Goal: Transaction & Acquisition: Purchase product/service

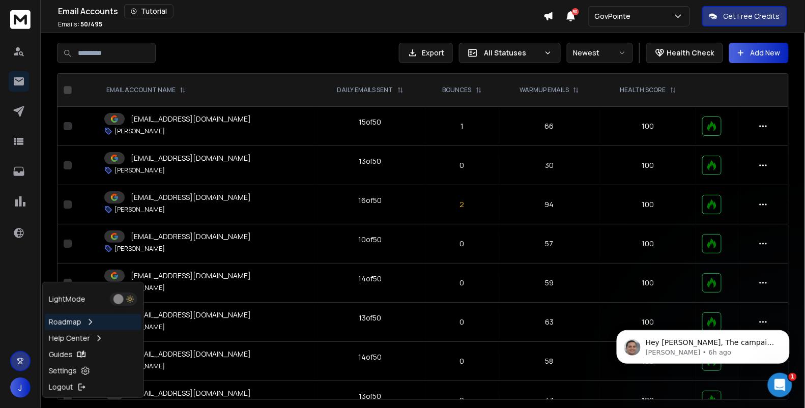
click at [22, 389] on span "J" at bounding box center [20, 388] width 20 height 20
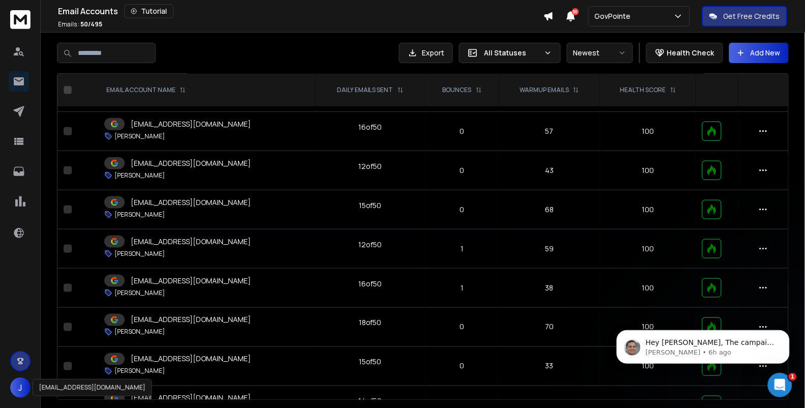
click at [22, 389] on span "J" at bounding box center [20, 388] width 20 height 20
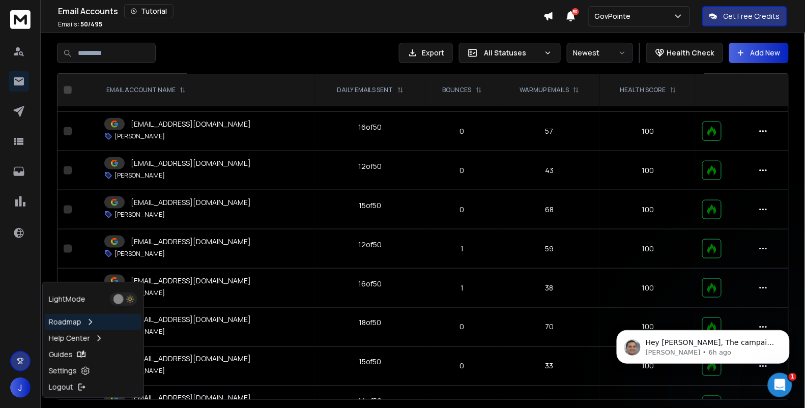
click at [70, 373] on p "Settings" at bounding box center [63, 371] width 28 height 10
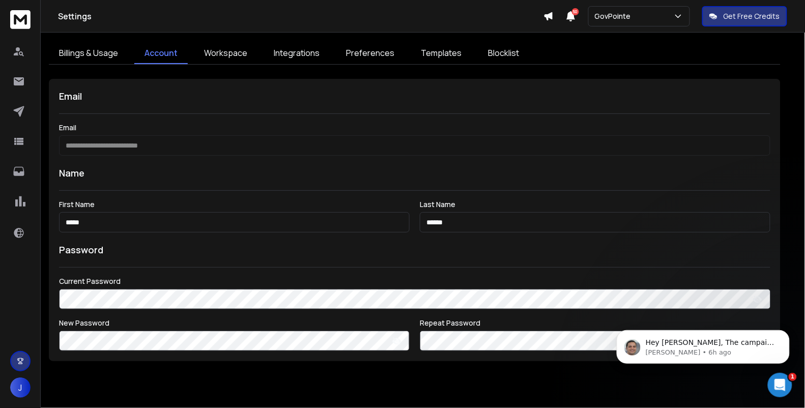
drag, startPoint x: 0, startPoint y: 0, endPoint x: 104, endPoint y: 53, distance: 117.3
click at [104, 53] on link "Billings & Usage" at bounding box center [88, 53] width 79 height 21
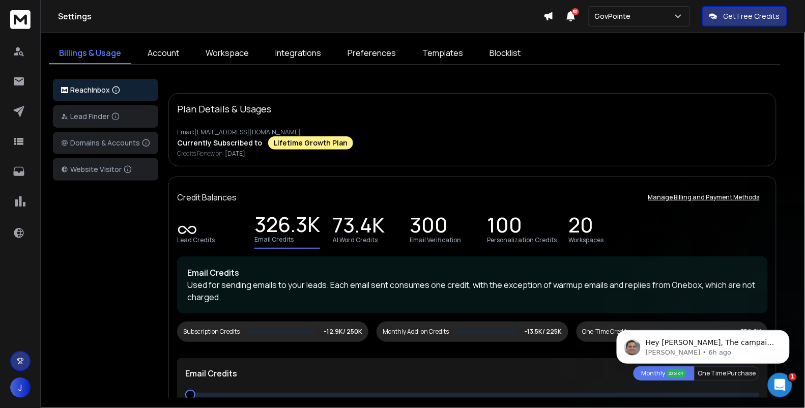
click at [271, 226] on p "326.3K" at bounding box center [288, 226] width 66 height 14
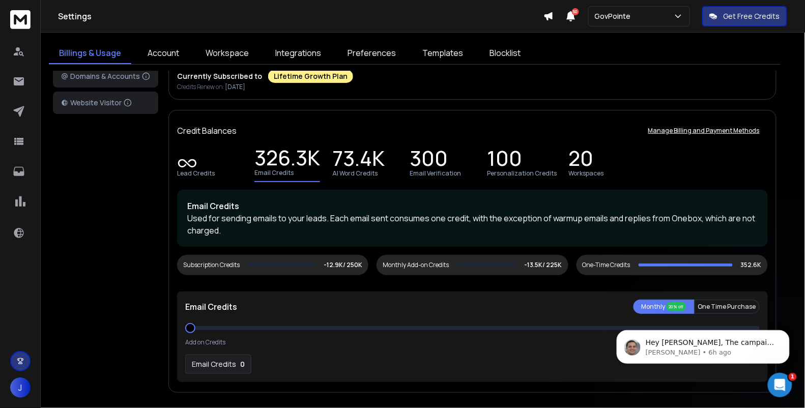
click at [651, 306] on button "Monthly 20% off" at bounding box center [664, 307] width 61 height 14
click at [653, 306] on button "Monthly 20% off" at bounding box center [664, 307] width 61 height 14
click at [704, 353] on p "Raj • 6h ago" at bounding box center [711, 352] width 131 height 9
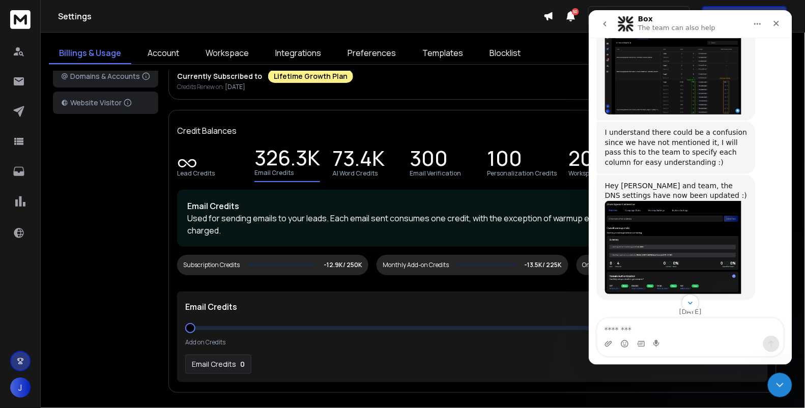
scroll to position [1437, 0]
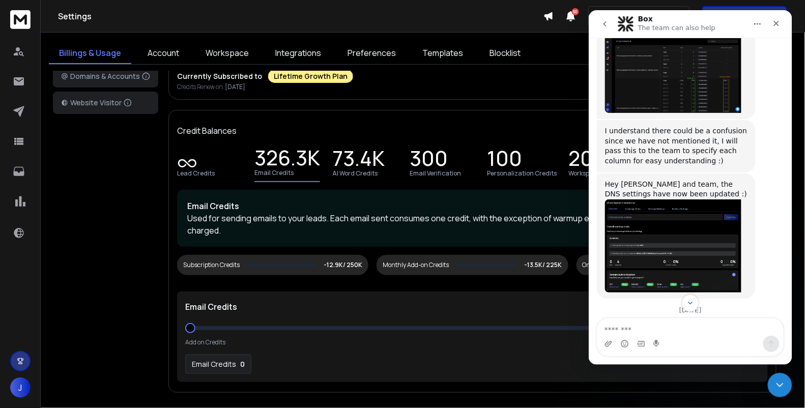
click at [691, 370] on div "Hi team I still don't see a button to create a new conversation with you so I'l…" at bounding box center [704, 390] width 143 height 40
click at [691, 301] on icon "Scroll to bottom" at bounding box center [690, 303] width 8 height 8
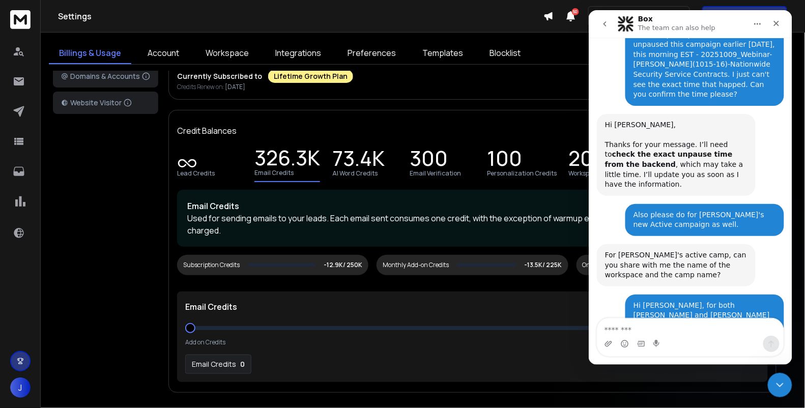
scroll to position [2784, 0]
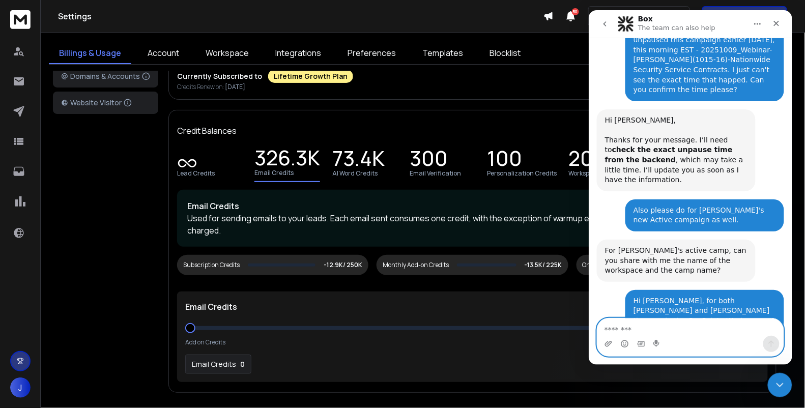
drag, startPoint x: 693, startPoint y: 63, endPoint x: 661, endPoint y: 331, distance: 269.6
click at [661, 331] on textarea "Message…" at bounding box center [690, 326] width 186 height 17
type textarea "**********"
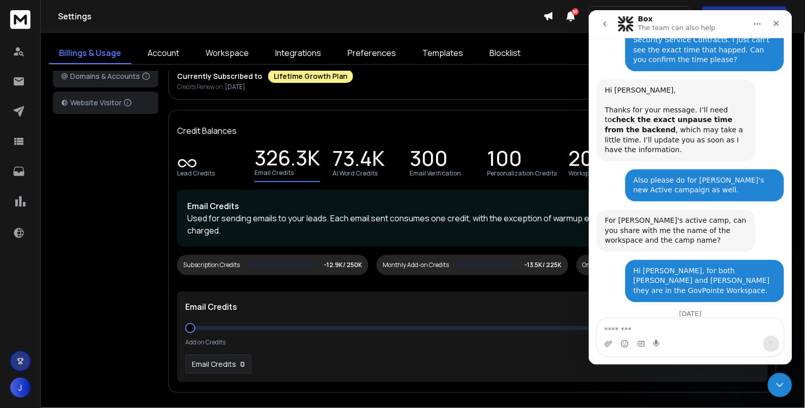
drag, startPoint x: 661, startPoint y: 331, endPoint x: 581, endPoint y: 183, distance: 168.3
click at [589, 183] on html "Box The team can also help Hi there 👋 How can we help? October 6 Hi again team,…" at bounding box center [691, 187] width 204 height 355
click at [589, 182] on html "Box The team can also help Hi there 👋 How can we help? October 6 Hi again team,…" at bounding box center [691, 187] width 204 height 355
copy div "Hey James, The campaign “20251009_Webinar-Mike(1015-16)-Nationwide Security Ser…"
click at [605, 20] on icon "go back" at bounding box center [605, 23] width 8 height 8
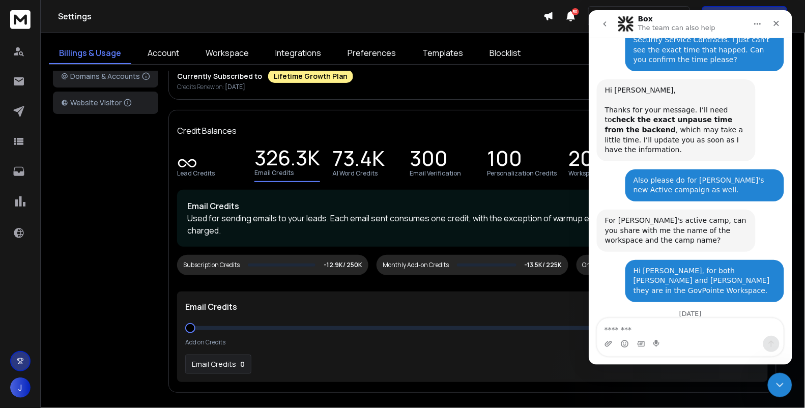
scroll to position [0, 0]
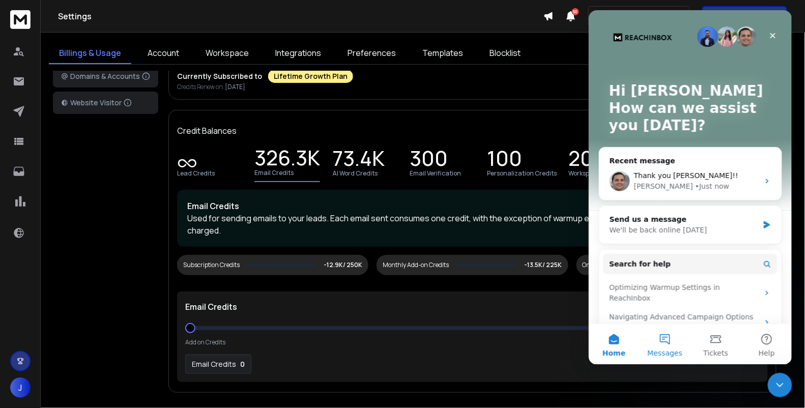
click at [664, 344] on button "Messages" at bounding box center [664, 344] width 51 height 41
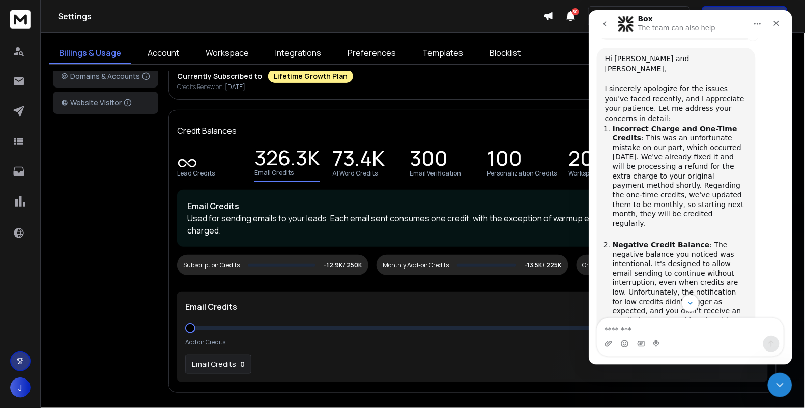
scroll to position [3865, 0]
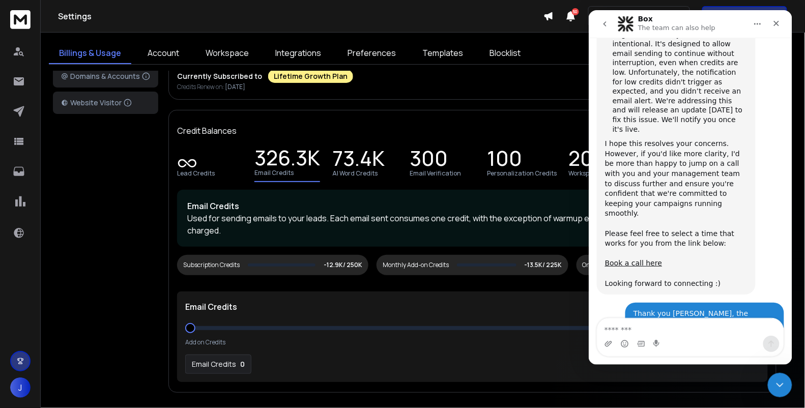
click at [653, 333] on textarea "Message…" at bounding box center [690, 326] width 186 height 17
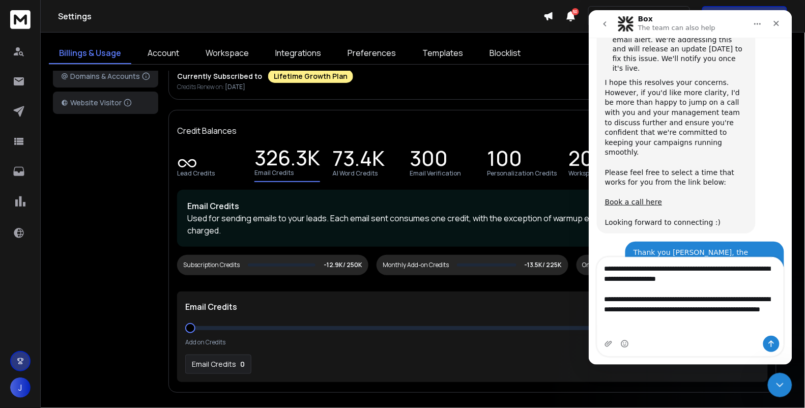
scroll to position [3915, 0]
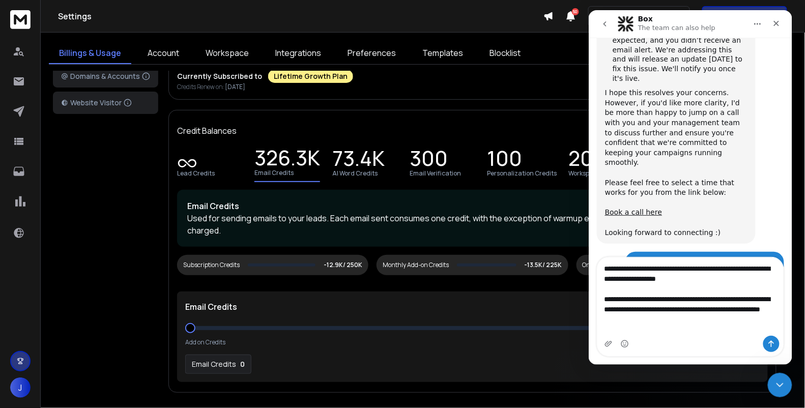
type textarea "**********"
click at [771, 343] on icon "Send a message…" at bounding box center [772, 344] width 6 height 7
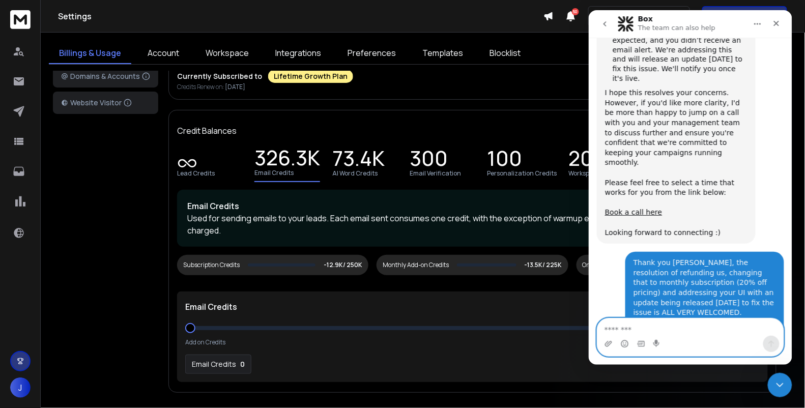
scroll to position [1, 0]
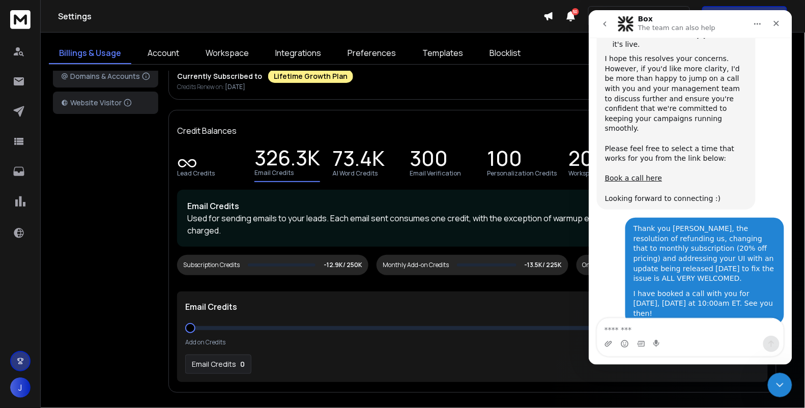
click at [503, 277] on div "Lead Credits 326.3K Email Credits 73.4K AI Word Credits 300 Email Verification …" at bounding box center [472, 216] width 591 height 130
click at [511, 288] on div "Credit Balances Manage Billing and Payment Methods Lead Credits 326.3K Email Cr…" at bounding box center [473, 251] width 608 height 283
click at [774, 384] on icon "Close Intercom Messenger" at bounding box center [778, 384] width 12 height 12
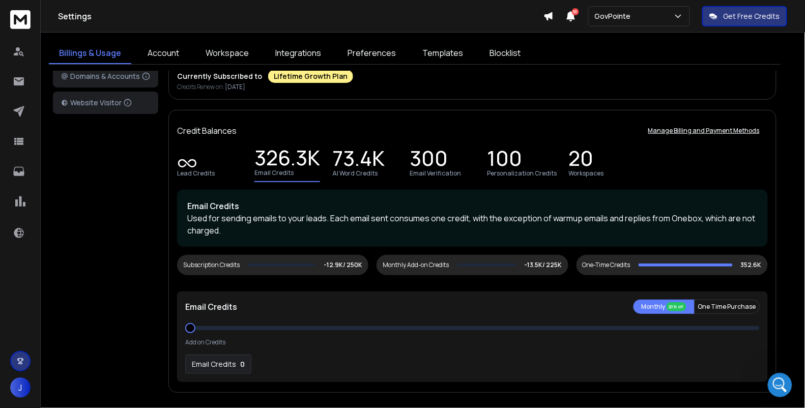
scroll to position [3950, 0]
click at [266, 154] on p "326.3K" at bounding box center [288, 160] width 66 height 14
click at [673, 133] on p "Manage Billing and Payment Methods" at bounding box center [704, 131] width 111 height 8
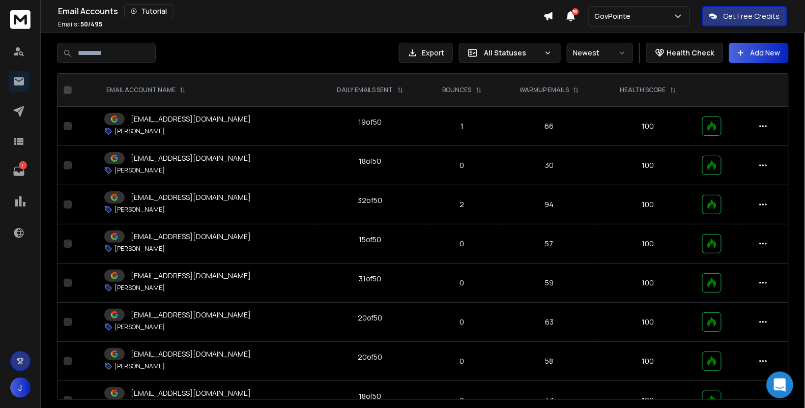
click at [779, 388] on icon "Open Intercom Messenger" at bounding box center [780, 385] width 13 height 13
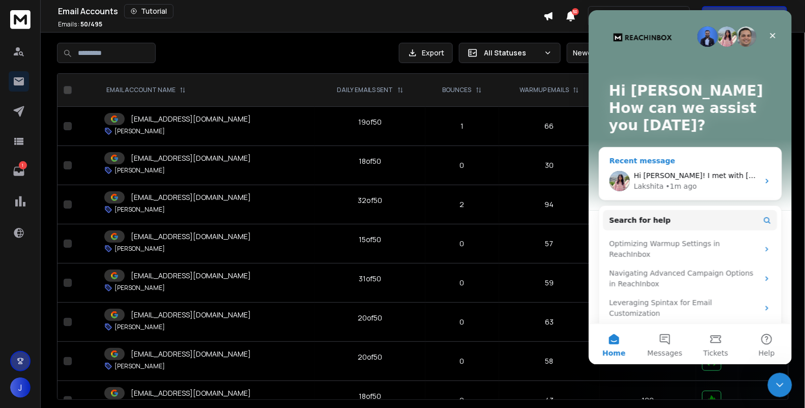
click at [666, 184] on div "• 1m ago" at bounding box center [681, 186] width 31 height 11
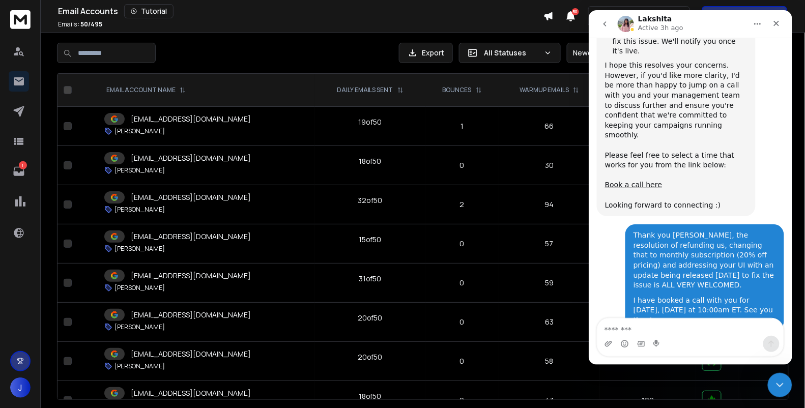
scroll to position [3950, 0]
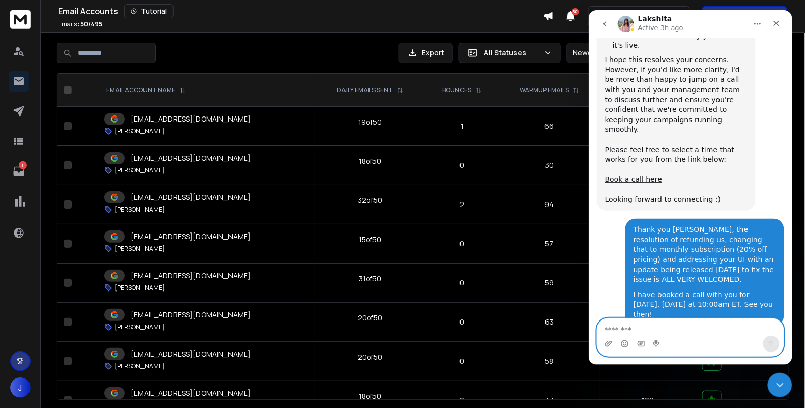
click at [639, 329] on textarea "Message…" at bounding box center [690, 326] width 186 height 17
click at [609, 344] on icon "Upload attachment" at bounding box center [608, 344] width 7 height 6
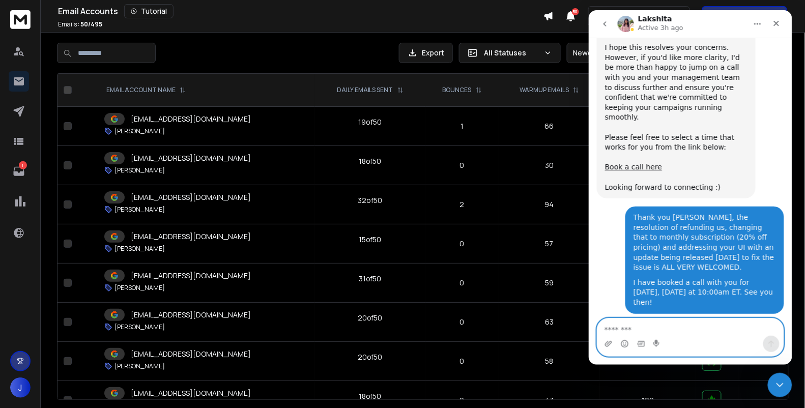
scroll to position [3974, 0]
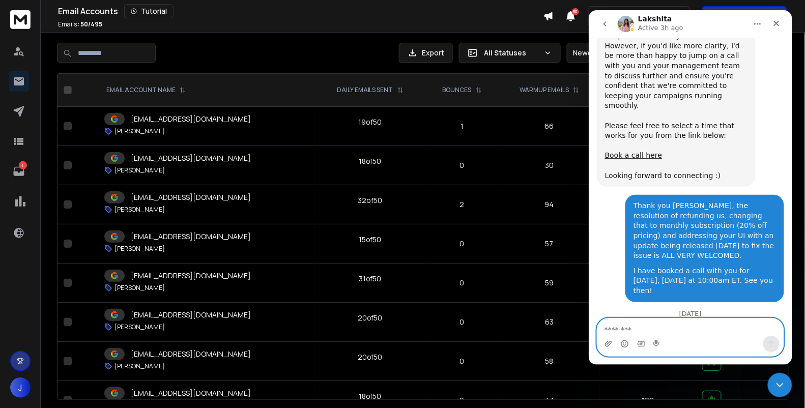
click at [646, 328] on textarea "Message…" at bounding box center [690, 326] width 186 height 17
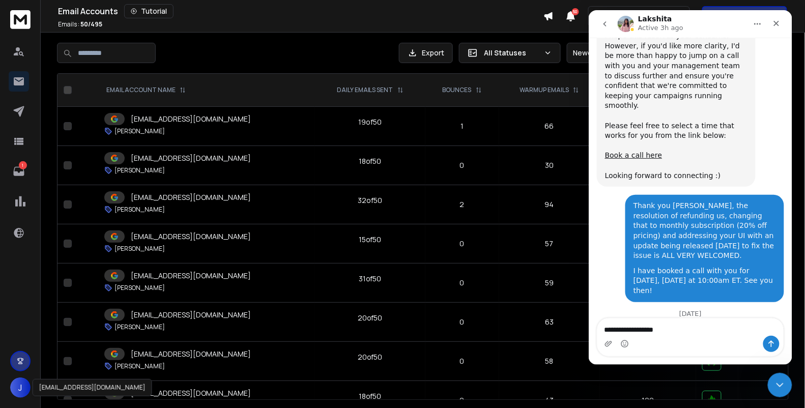
drag, startPoint x: 11, startPoint y: 388, endPoint x: 32, endPoint y: 392, distance: 21.2
click at [20, 392] on span "J" at bounding box center [20, 388] width 20 height 20
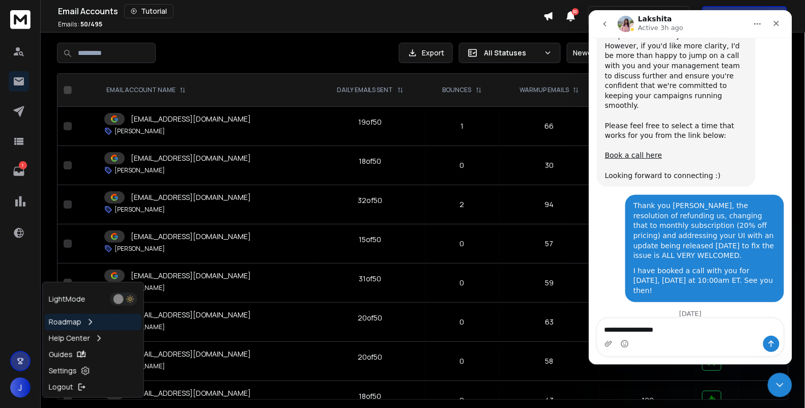
click at [32, 392] on div "1 J" at bounding box center [20, 204] width 41 height 408
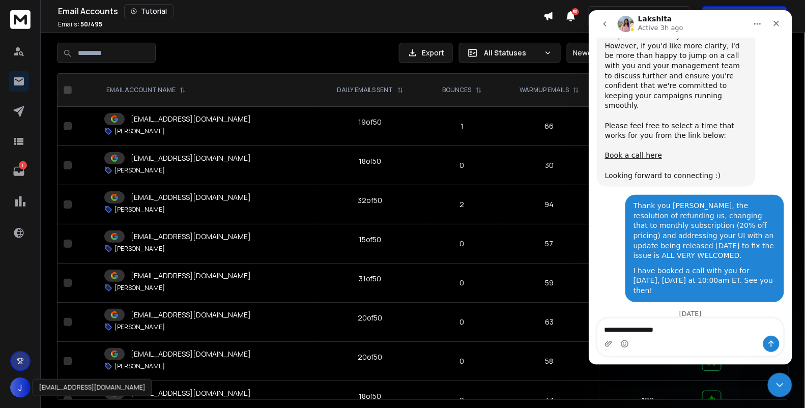
click at [14, 392] on span "J" at bounding box center [20, 388] width 20 height 20
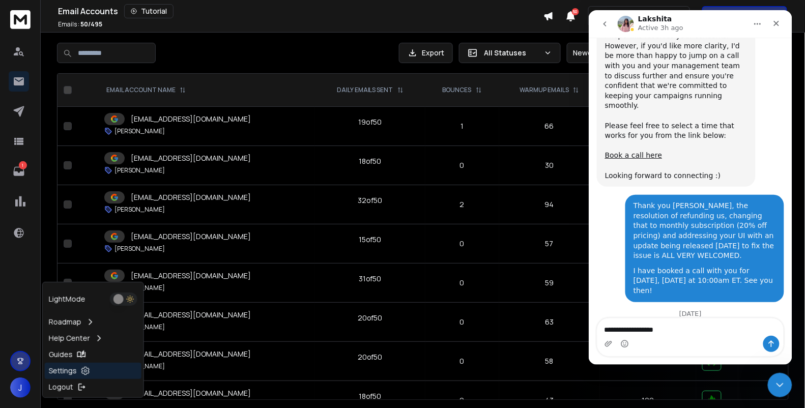
click at [63, 372] on p "Settings" at bounding box center [63, 371] width 28 height 10
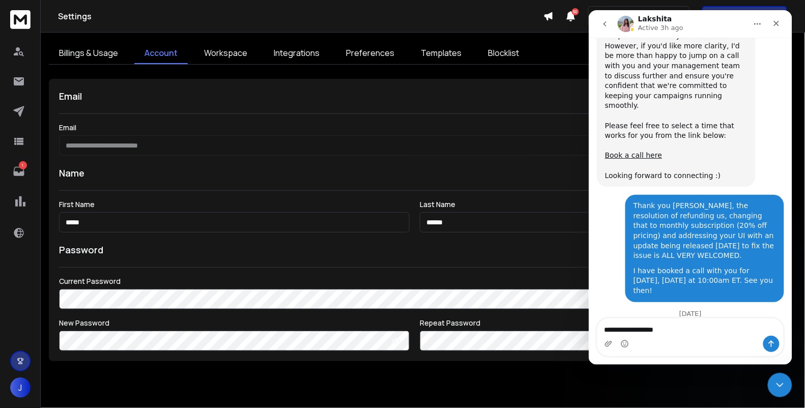
click at [81, 53] on link "Billings & Usage" at bounding box center [88, 53] width 79 height 21
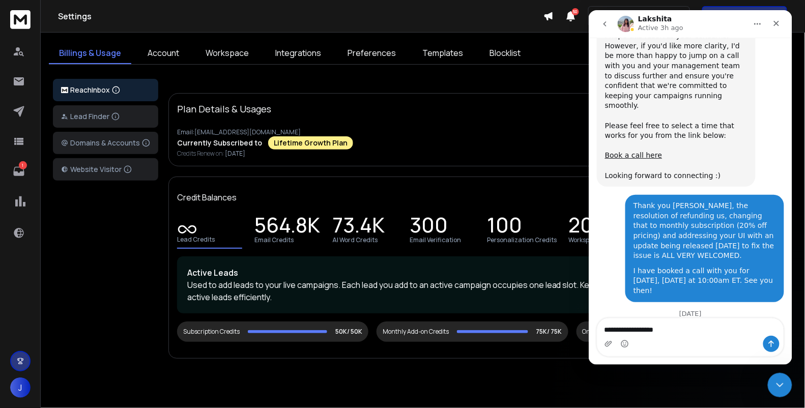
click at [271, 225] on p "564.8K" at bounding box center [288, 227] width 66 height 14
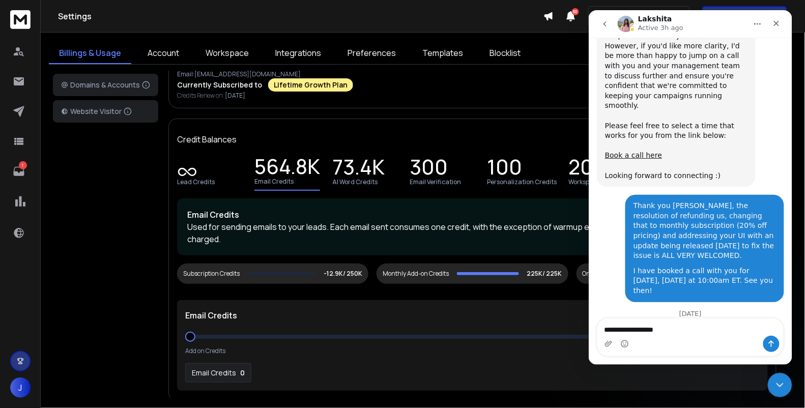
scroll to position [59, 0]
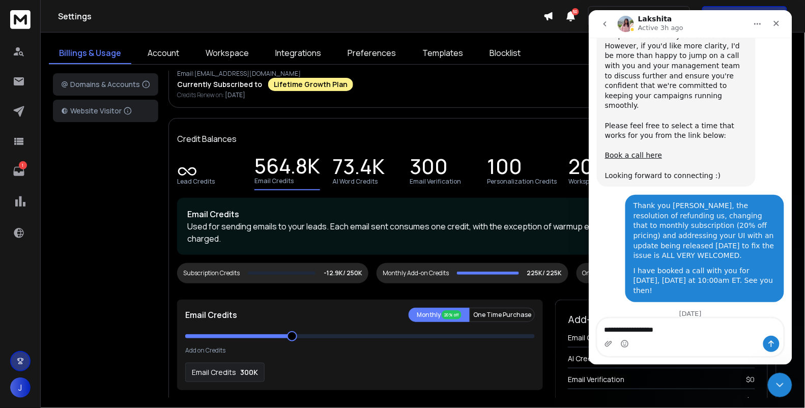
click at [338, 341] on div "Add on Credits Email Credits 300K" at bounding box center [360, 355] width 350 height 54
click at [323, 342] on span at bounding box center [318, 336] width 10 height 10
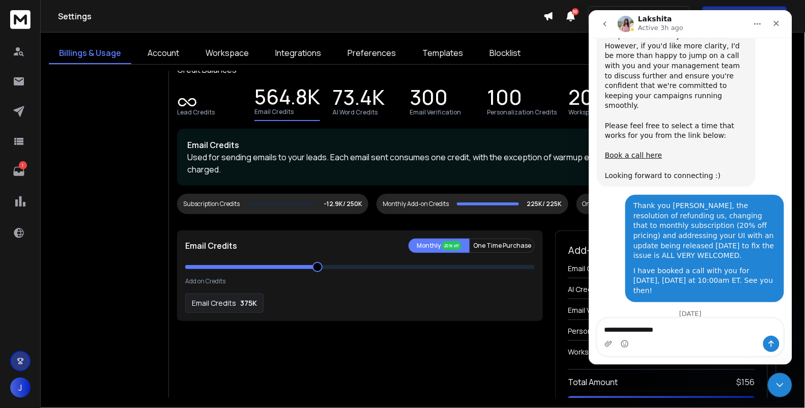
scroll to position [128, 0]
click at [427, 241] on button "Monthly 20% off" at bounding box center [439, 245] width 61 height 14
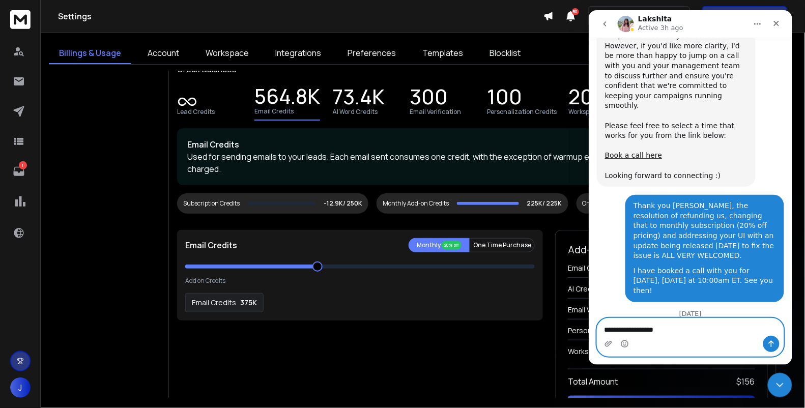
click at [686, 330] on textarea "**********" at bounding box center [690, 326] width 186 height 17
click at [667, 330] on textarea "**********" at bounding box center [690, 326] width 186 height 17
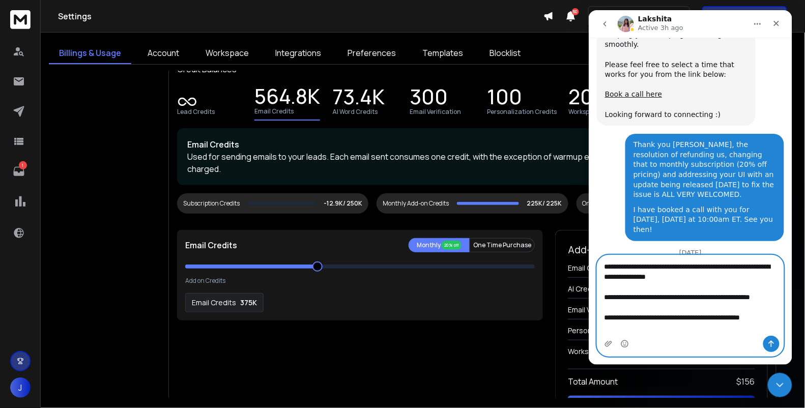
scroll to position [4037, 0]
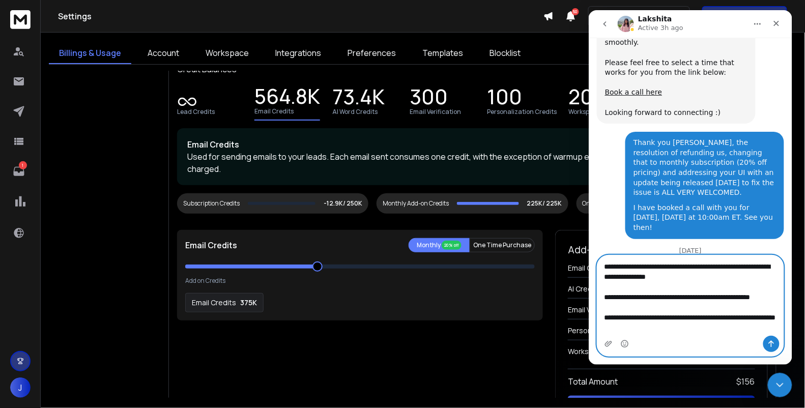
type textarea "**********"
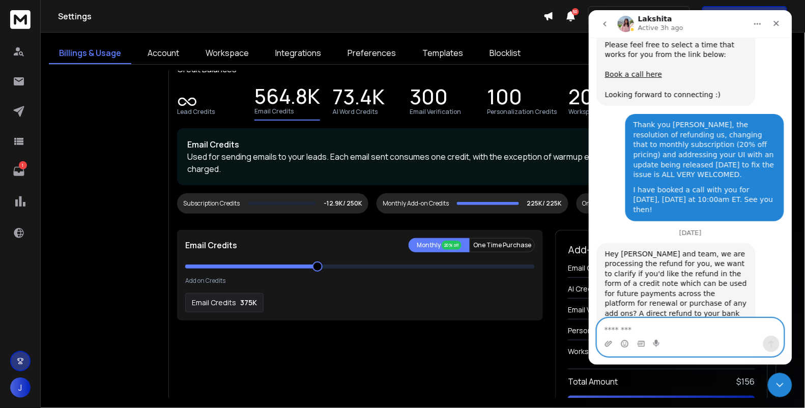
scroll to position [4057, 0]
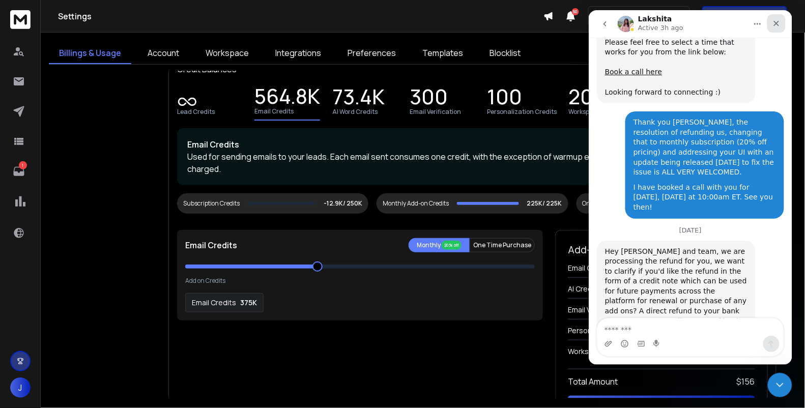
click at [775, 21] on icon "Close" at bounding box center [777, 23] width 6 height 6
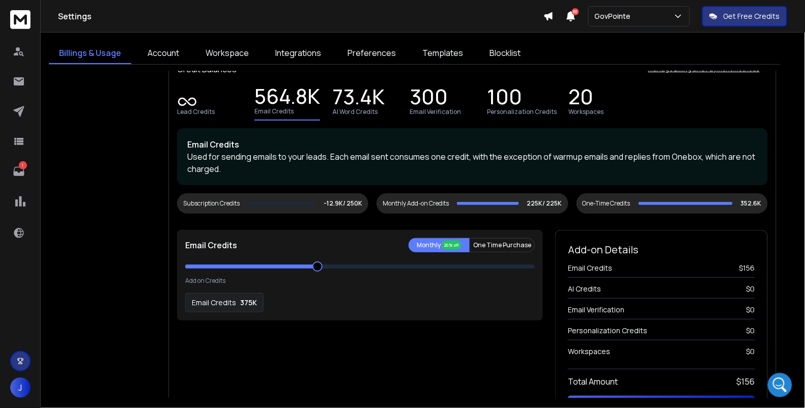
click at [261, 357] on div "Email Credits One Time Purchase Monthly 20% off Add on Credits Email Credits 37…" at bounding box center [472, 329] width 591 height 199
click at [313, 266] on span at bounding box center [318, 267] width 10 height 10
click at [236, 265] on span at bounding box center [241, 267] width 10 height 10
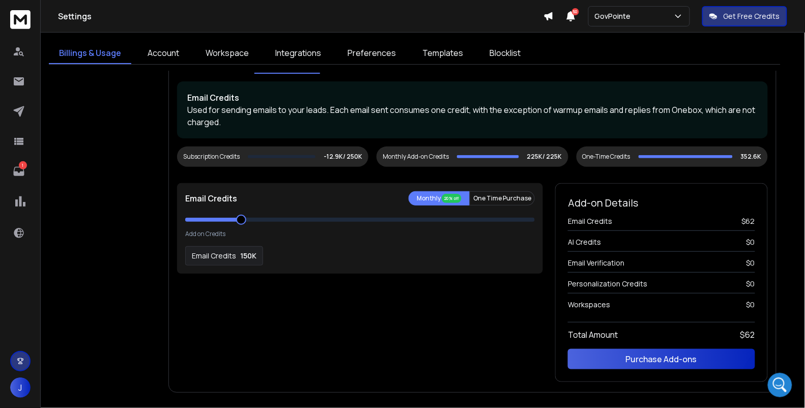
click at [659, 361] on button "Purchase Add-ons" at bounding box center [661, 359] width 187 height 20
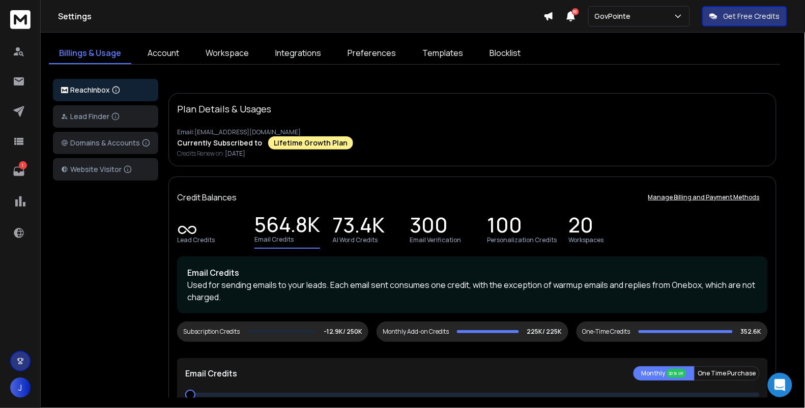
click at [265, 225] on p "564.8K" at bounding box center [288, 226] width 66 height 14
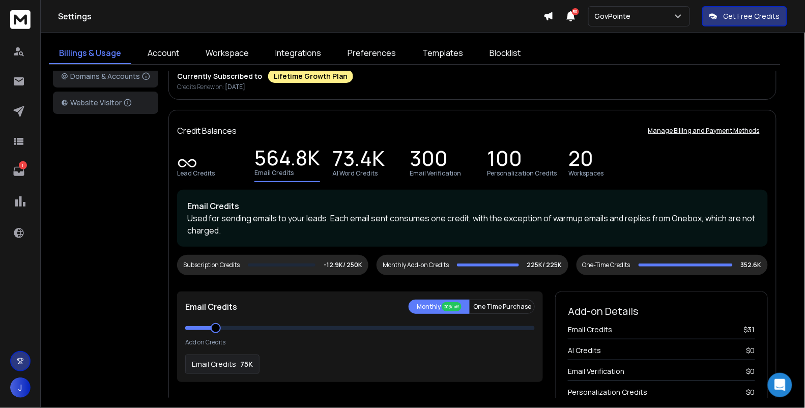
click at [235, 330] on div "Add on Credits Email Credits 75K" at bounding box center [360, 347] width 350 height 54
click at [257, 331] on div "Add on Credits Email Credits 150K" at bounding box center [360, 347] width 350 height 54
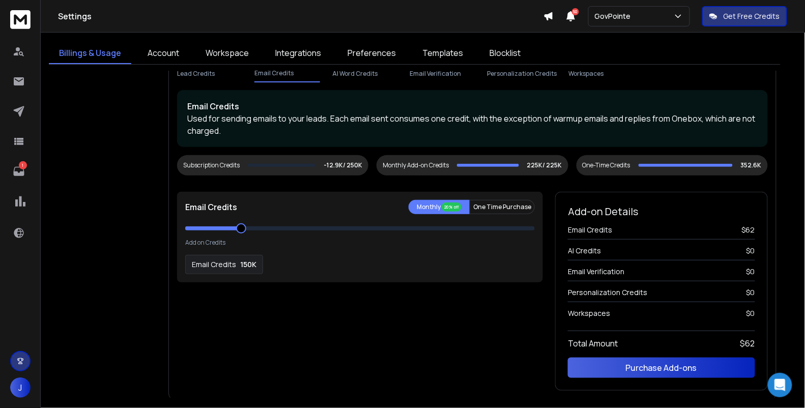
scroll to position [175, 0]
